Goal: Task Accomplishment & Management: Manage account settings

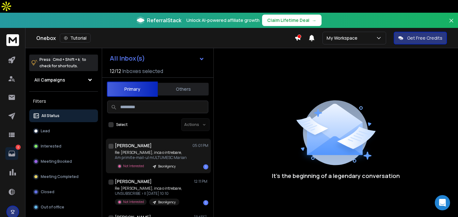
click at [146, 143] on div "[PERSON_NAME] 05:01 PM Re: [PERSON_NAME], inca o intrebare, Am primit e-mail-ul…" at bounding box center [161, 156] width 93 height 27
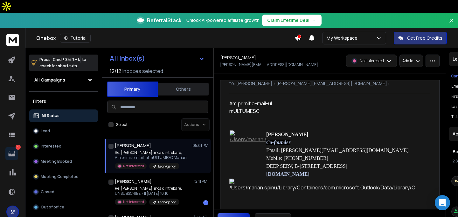
scroll to position [50, 0]
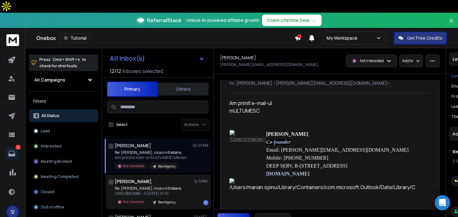
click at [173, 186] on div "Re: [PERSON_NAME], inca o intrebare, UNSUBSCRIBE > Il [DATE] 10:10 Not Interest…" at bounding box center [148, 195] width 67 height 19
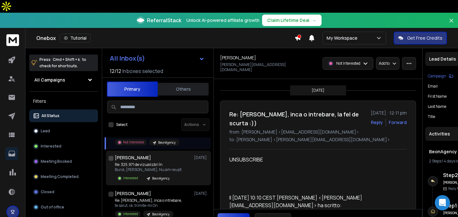
scroll to position [60, 0]
click at [182, 162] on div "Re: 325.971 de vizualizări în Bună, [PERSON_NAME], Nu am reușit Interested Beon…" at bounding box center [161, 171] width 93 height 19
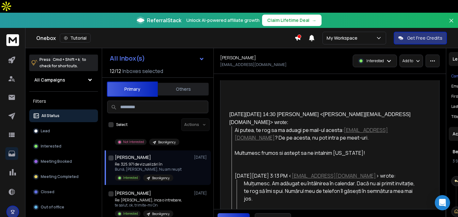
scroll to position [136, 0]
